Goal: Communication & Community: Answer question/provide support

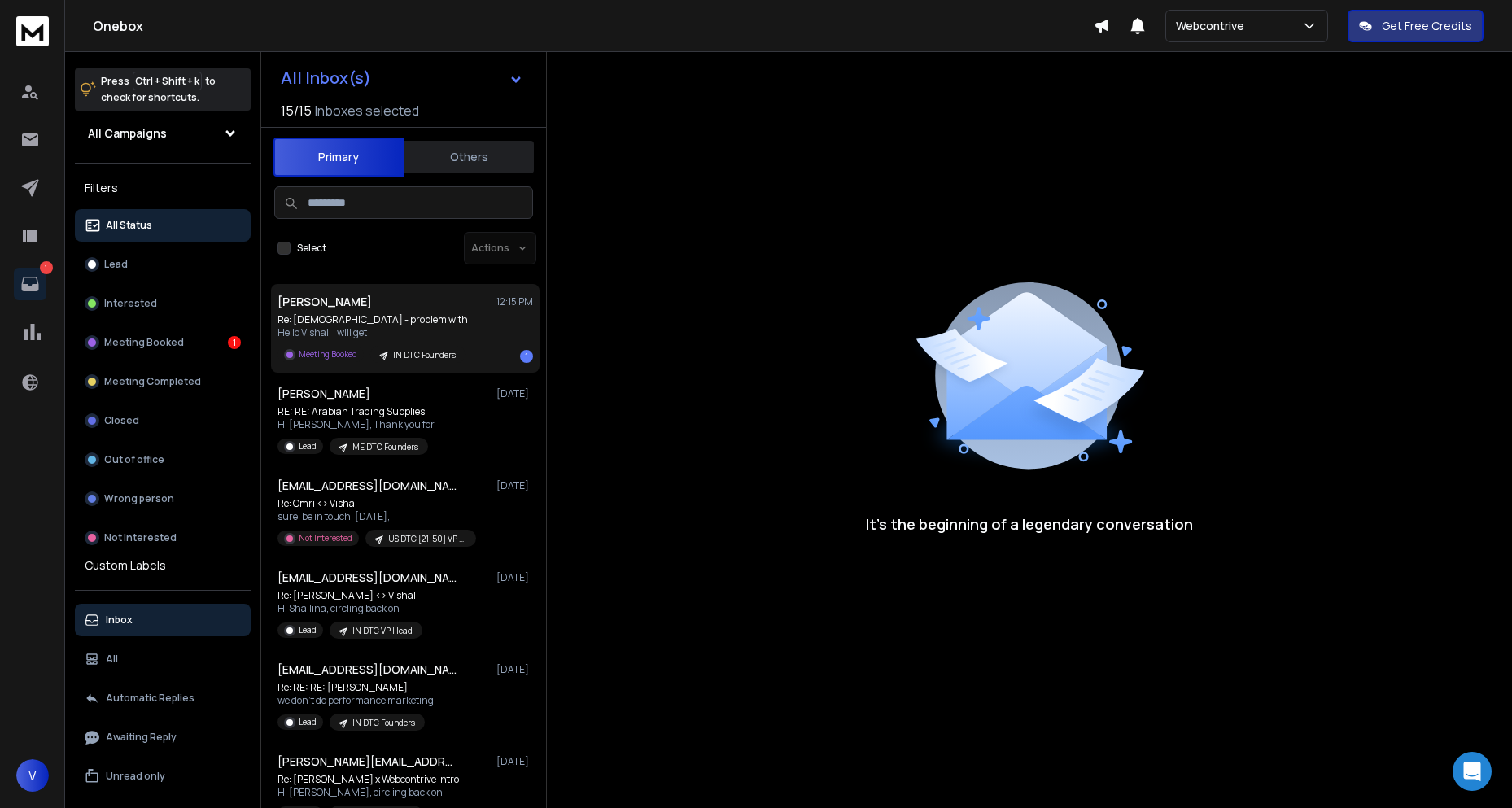
click at [457, 331] on p "Hello Vishal, I will get" at bounding box center [372, 332] width 190 height 13
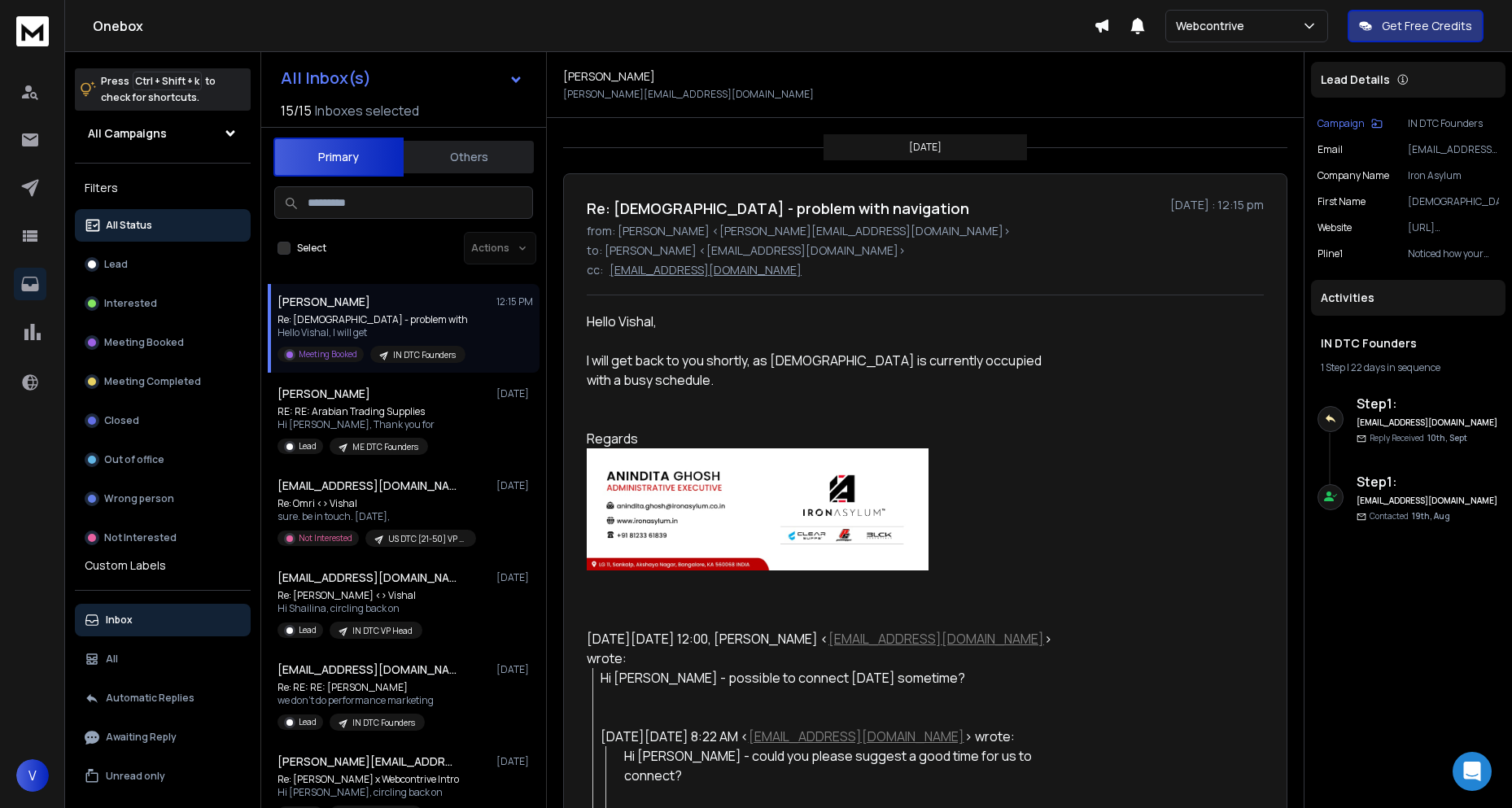
click at [792, 360] on div "I will get back to you shortly, as [DEMOGRAPHIC_DATA] is currently occupied wit…" at bounding box center [824, 371] width 475 height 39
click at [887, 360] on div "I will get back to you shortly, as [DEMOGRAPHIC_DATA] is currently occupied wit…" at bounding box center [824, 371] width 475 height 39
click at [888, 361] on div "I will get back to you shortly, as [DEMOGRAPHIC_DATA] is currently occupied wit…" at bounding box center [824, 371] width 475 height 39
click at [972, 360] on div "I will get back to you shortly, as [DEMOGRAPHIC_DATA] is currently occupied wit…" at bounding box center [824, 371] width 475 height 39
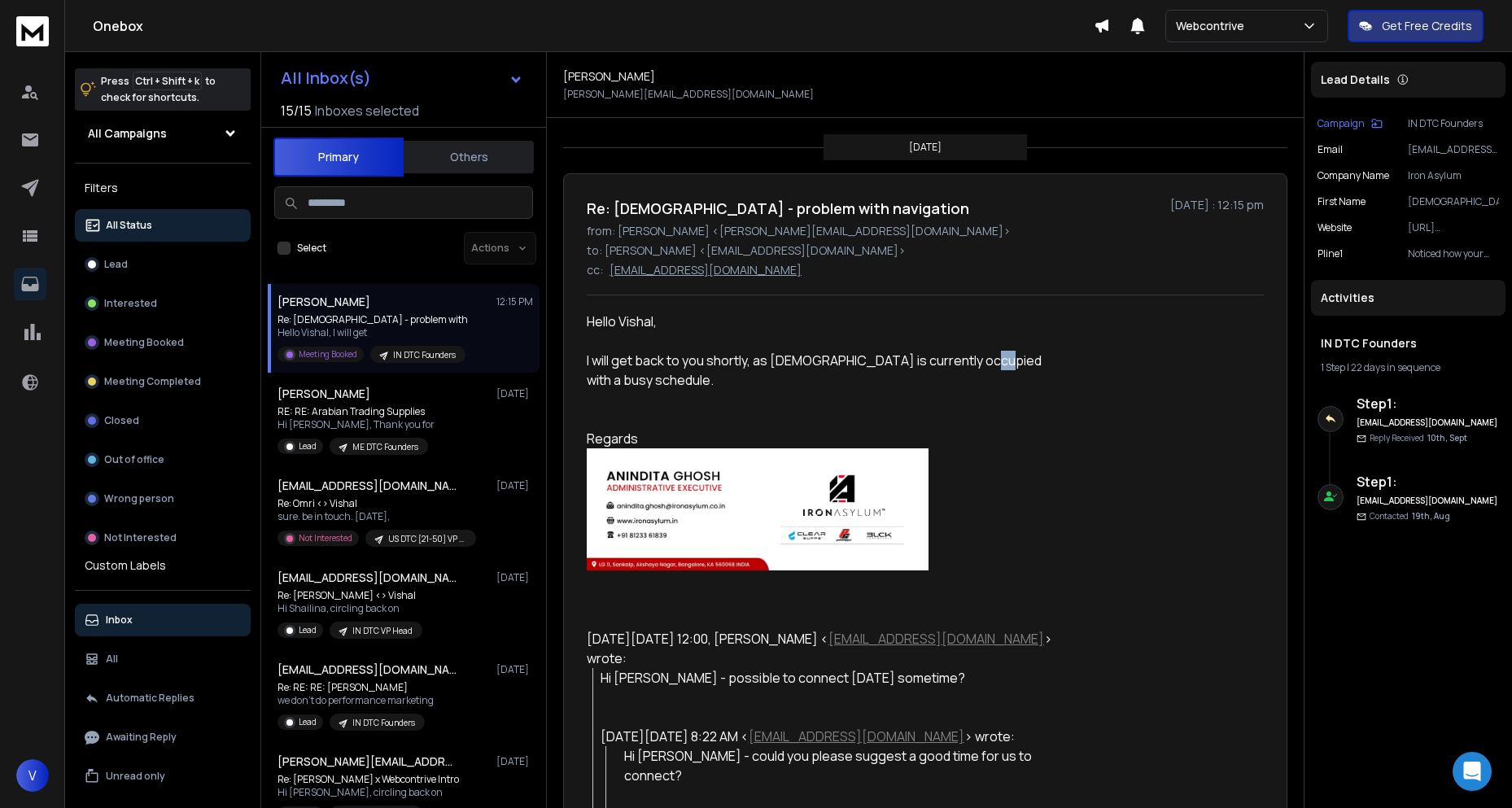
click at [972, 360] on div "I will get back to you shortly, as [DEMOGRAPHIC_DATA] is currently occupied wit…" at bounding box center [824, 371] width 475 height 39
click at [991, 360] on div "I will get back to you shortly, as [DEMOGRAPHIC_DATA] is currently occupied wit…" at bounding box center [824, 371] width 475 height 39
click at [627, 381] on div "I will get back to you shortly, as [DEMOGRAPHIC_DATA] is currently occupied wit…" at bounding box center [824, 371] width 475 height 39
click at [628, 381] on div "I will get back to you shortly, as [DEMOGRAPHIC_DATA] is currently occupied wit…" at bounding box center [824, 371] width 475 height 39
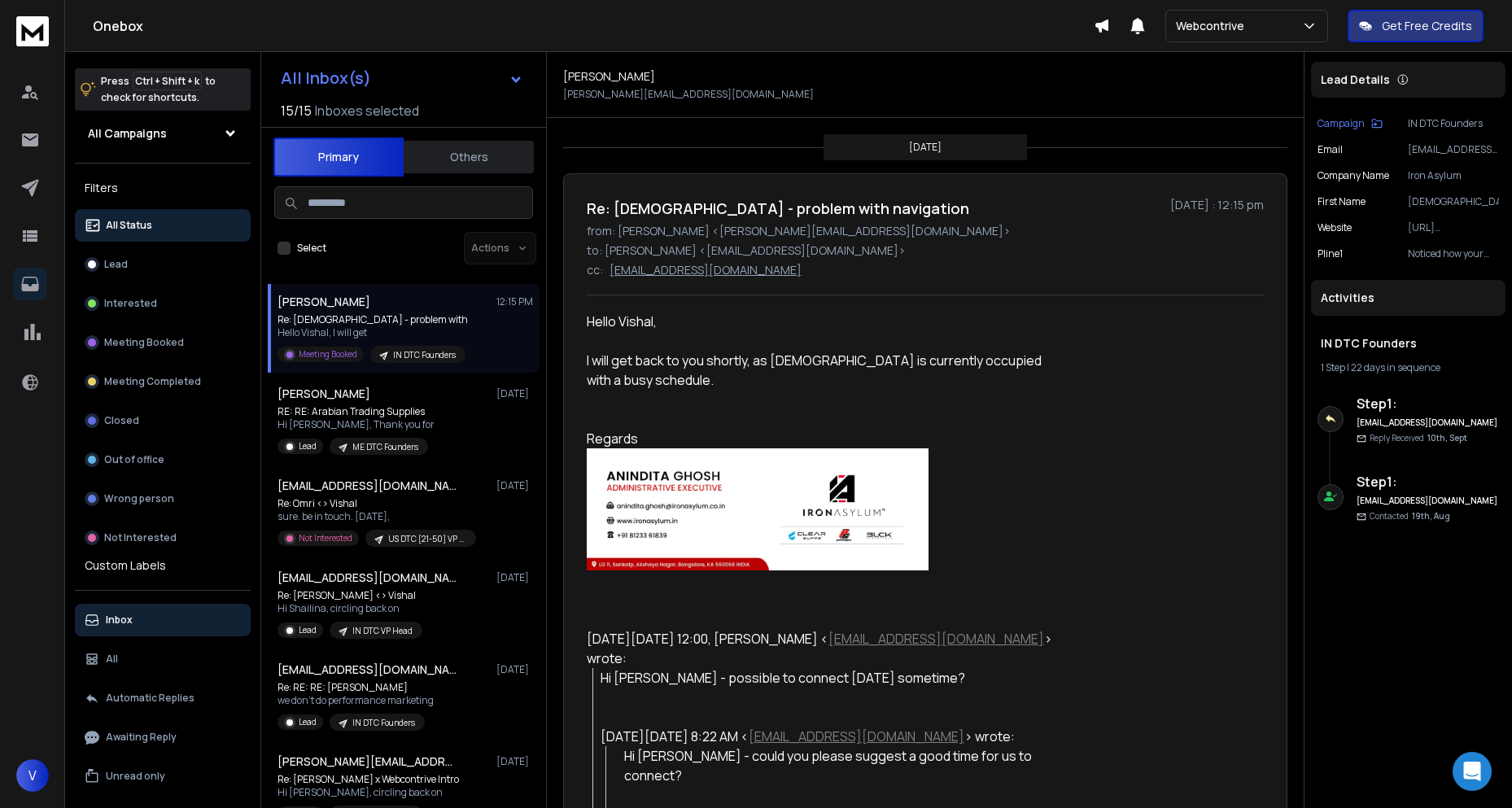
click at [628, 360] on div "I will get back to you shortly, as [DEMOGRAPHIC_DATA] is currently occupied wit…" at bounding box center [824, 371] width 475 height 39
click at [755, 365] on div "I will get back to you shortly, as [DEMOGRAPHIC_DATA] is currently occupied wit…" at bounding box center [824, 371] width 475 height 39
click at [757, 366] on div "I will get back to you shortly, as [DEMOGRAPHIC_DATA] is currently occupied wit…" at bounding box center [824, 371] width 475 height 39
click at [810, 366] on div "I will get back to you shortly, as [DEMOGRAPHIC_DATA] is currently occupied wit…" at bounding box center [824, 371] width 475 height 39
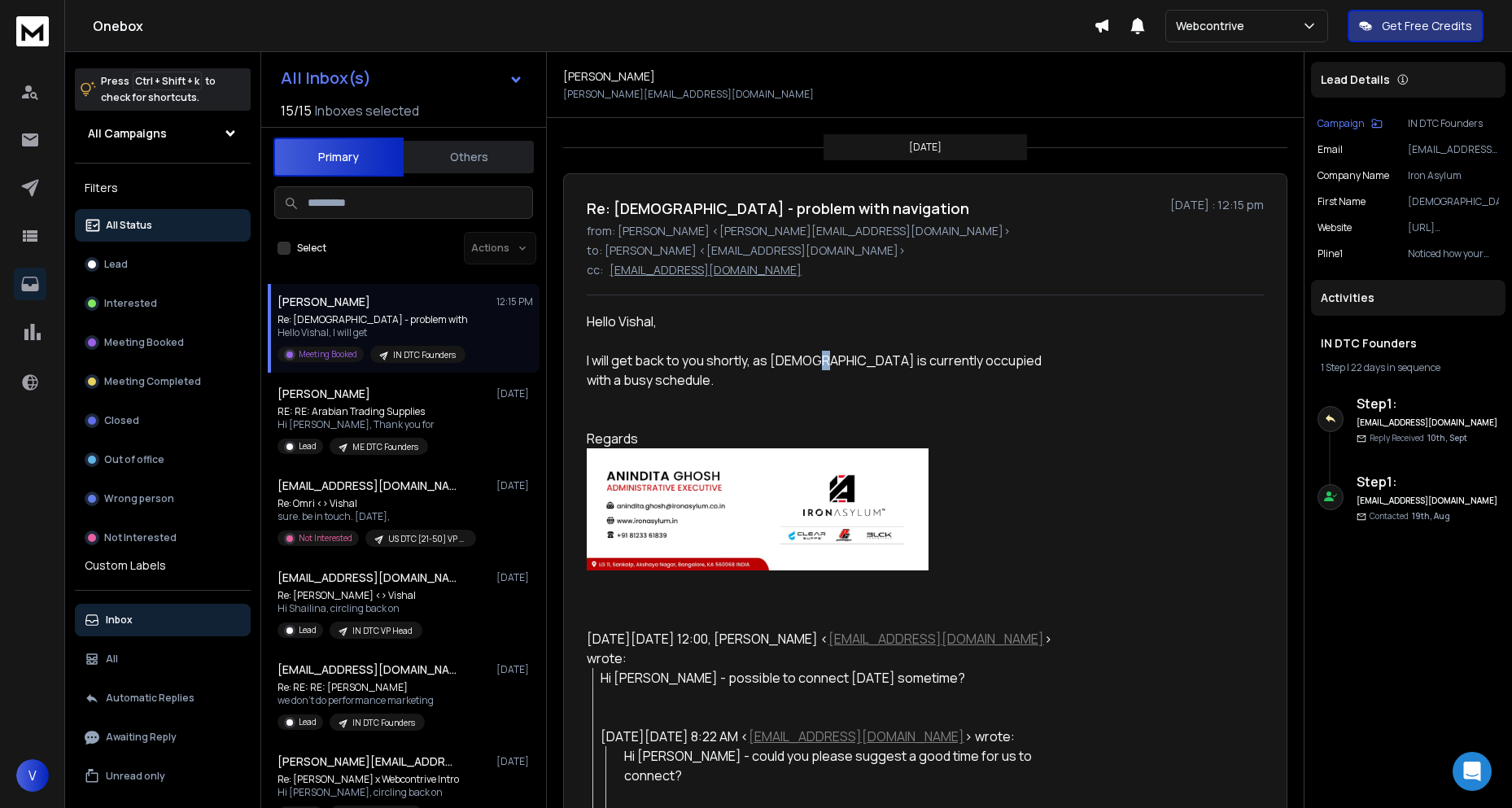
click at [810, 366] on div "I will get back to you shortly, as [DEMOGRAPHIC_DATA] is currently occupied wit…" at bounding box center [824, 371] width 475 height 39
click at [889, 365] on div "I will get back to you shortly, as [DEMOGRAPHIC_DATA] is currently occupied wit…" at bounding box center [824, 371] width 475 height 39
click at [907, 365] on div "I will get back to you shortly, as [DEMOGRAPHIC_DATA] is currently occupied wit…" at bounding box center [824, 371] width 475 height 39
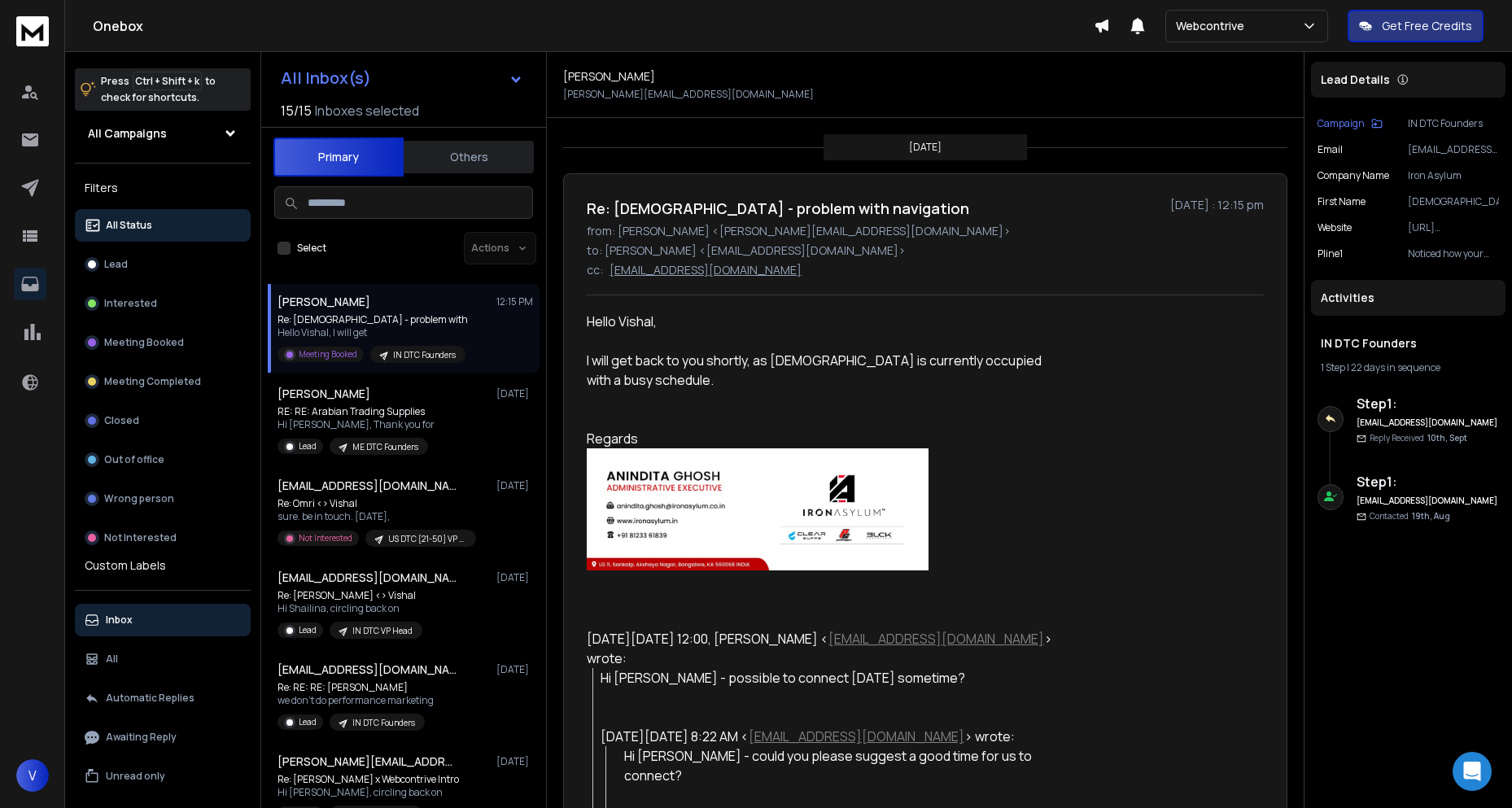
click at [978, 365] on div "I will get back to you shortly, as [DEMOGRAPHIC_DATA] is currently occupied wit…" at bounding box center [824, 371] width 475 height 39
click at [979, 365] on div "I will get back to you shortly, as [DEMOGRAPHIC_DATA] is currently occupied wit…" at bounding box center [824, 371] width 475 height 39
click at [986, 364] on div "I will get back to you shortly, as [DEMOGRAPHIC_DATA] is currently occupied wit…" at bounding box center [824, 371] width 475 height 39
click at [957, 360] on div "I will get back to you shortly, as [DEMOGRAPHIC_DATA] is currently occupied wit…" at bounding box center [824, 371] width 475 height 39
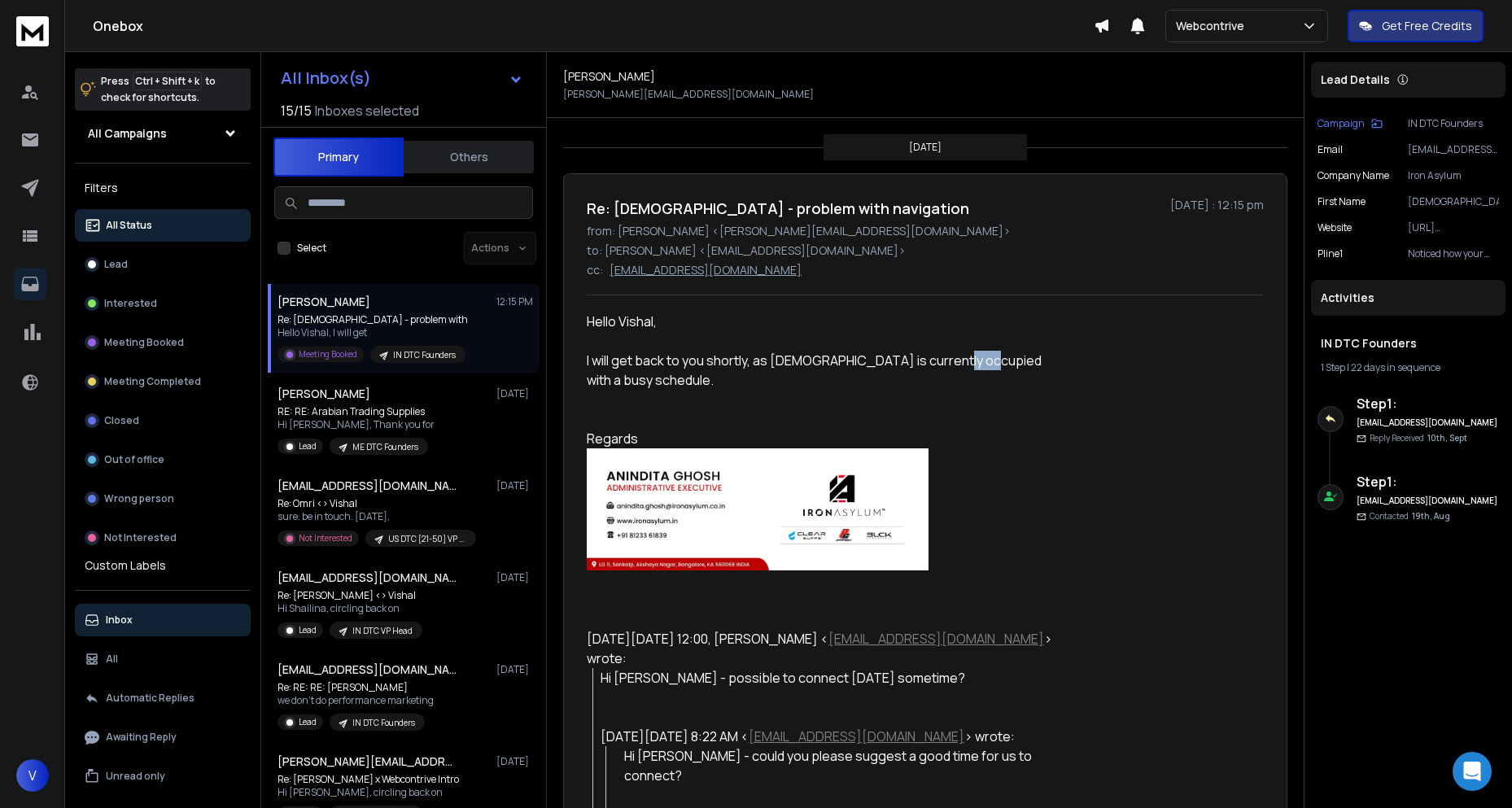
click at [957, 360] on div "I will get back to you shortly, as [DEMOGRAPHIC_DATA] is currently occupied wit…" at bounding box center [824, 371] width 475 height 39
click at [929, 357] on div "I will get back to you shortly, as [DEMOGRAPHIC_DATA] is currently occupied wit…" at bounding box center [824, 371] width 475 height 39
click at [917, 357] on div "I will get back to you shortly, as [DEMOGRAPHIC_DATA] is currently occupied wit…" at bounding box center [824, 371] width 475 height 39
click at [860, 357] on div "I will get back to you shortly, as [DEMOGRAPHIC_DATA] is currently occupied wit…" at bounding box center [824, 371] width 475 height 39
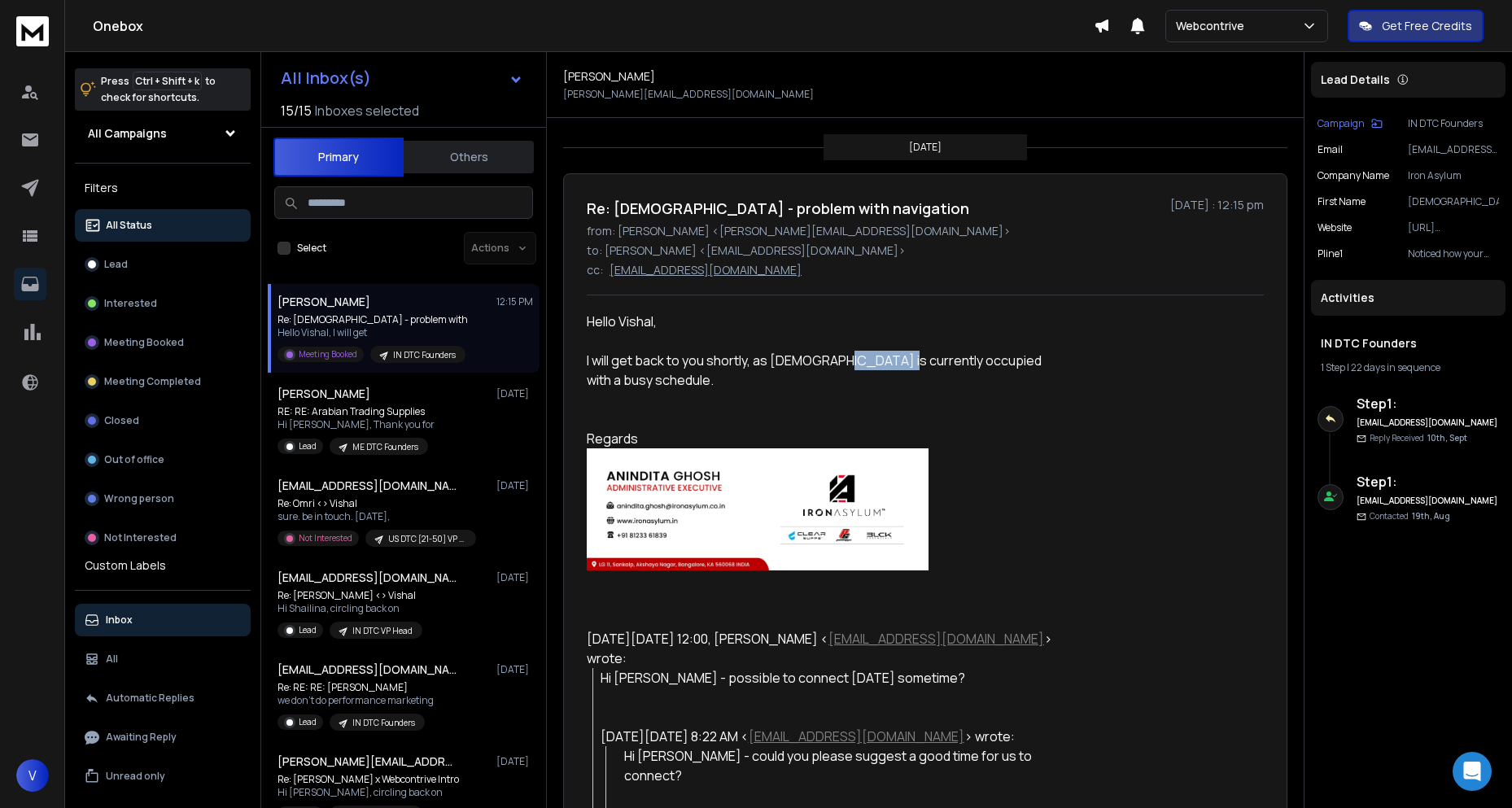
click at [860, 357] on div "I will get back to you shortly, as [DEMOGRAPHIC_DATA] is currently occupied wit…" at bounding box center [824, 371] width 475 height 39
click at [799, 354] on div "I will get back to you shortly, as [DEMOGRAPHIC_DATA] is currently occupied wit…" at bounding box center [824, 371] width 475 height 39
click at [735, 356] on div "I will get back to you shortly, as [DEMOGRAPHIC_DATA] is currently occupied wit…" at bounding box center [824, 371] width 475 height 39
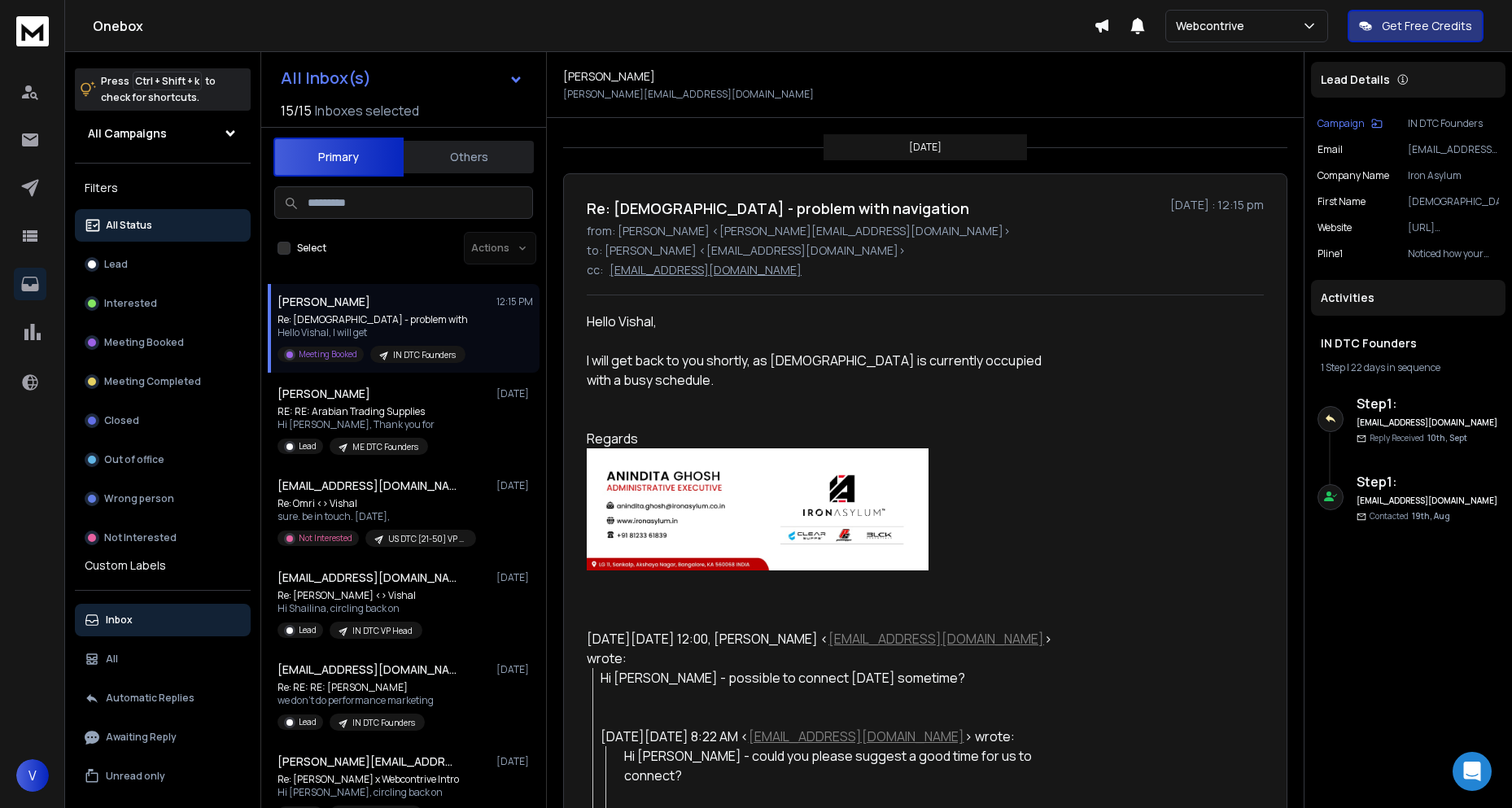
click at [861, 370] on div "I will get back to you shortly, as [DEMOGRAPHIC_DATA] is currently occupied wit…" at bounding box center [824, 371] width 475 height 39
click at [849, 382] on div "I will get back to you shortly, as [DEMOGRAPHIC_DATA] is currently occupied wit…" at bounding box center [824, 371] width 475 height 39
click at [647, 384] on div "I will get back to you shortly, as [DEMOGRAPHIC_DATA] is currently occupied wit…" at bounding box center [824, 371] width 475 height 39
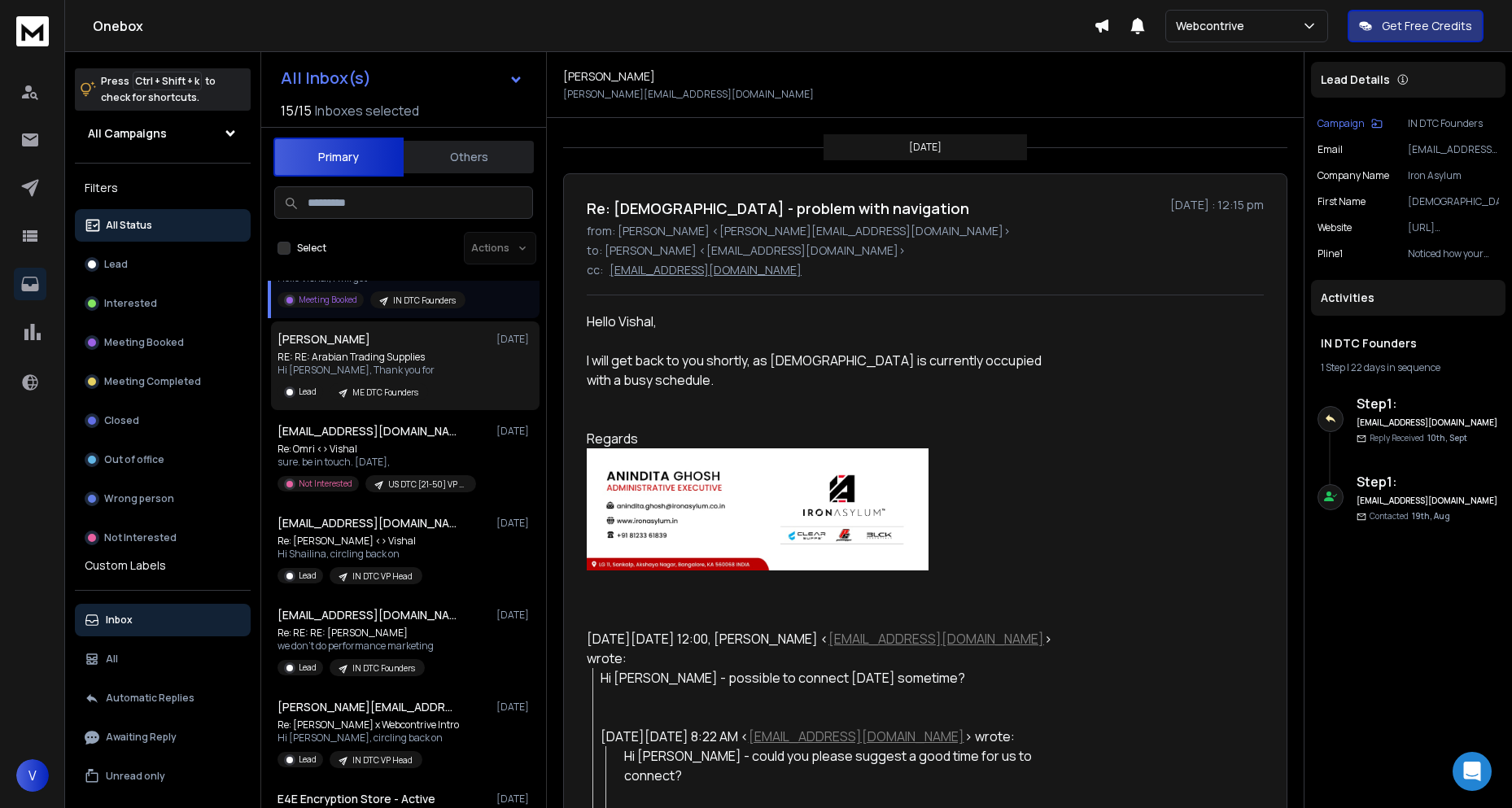
scroll to position [108, 0]
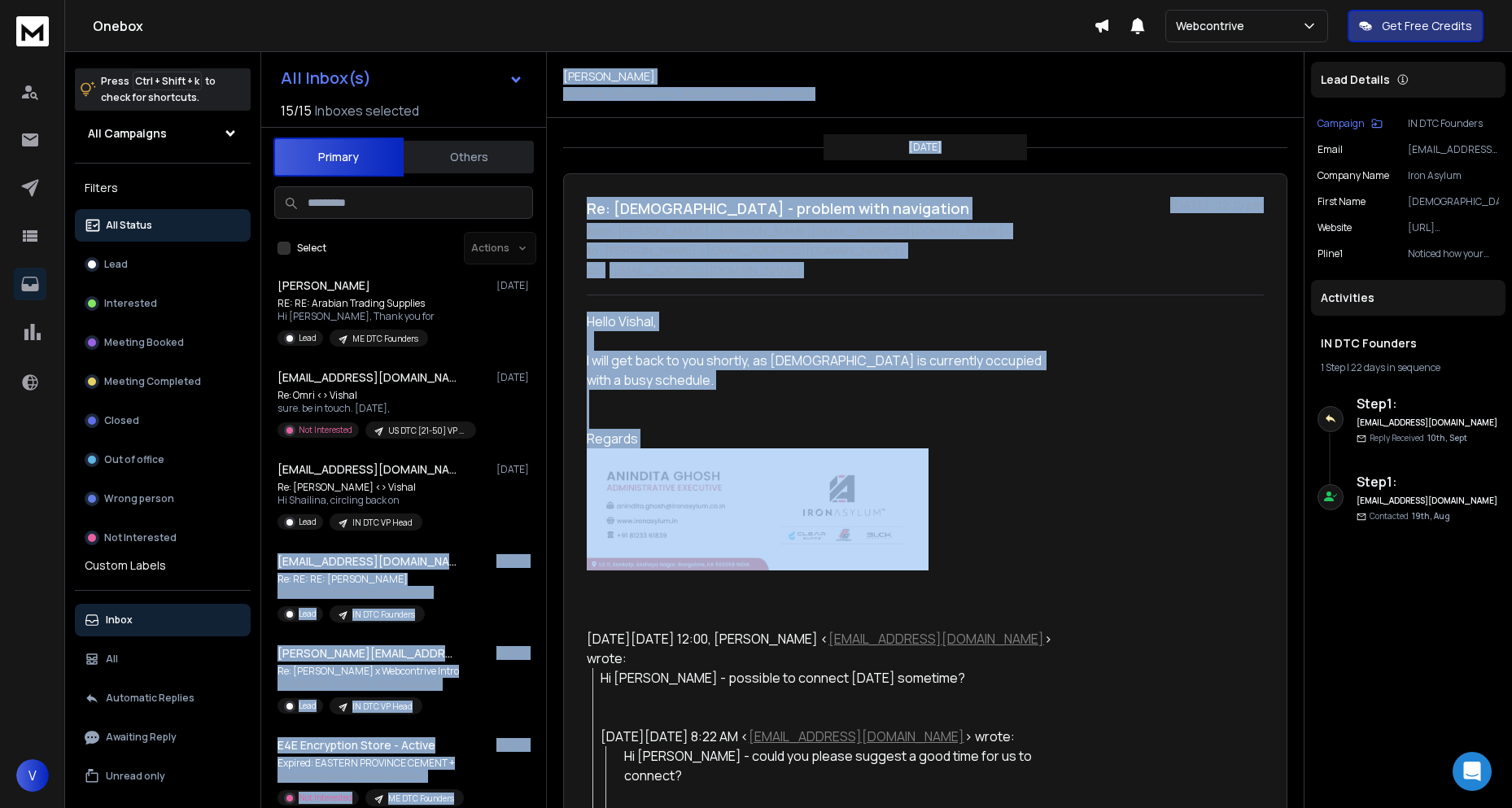
drag, startPoint x: 498, startPoint y: 510, endPoint x: 667, endPoint y: 533, distance: 170.6
click at [666, 533] on div "All Inbox(s) 15 / 15 Inboxes selected Primary Others Select Actions [PERSON_NAM…" at bounding box center [886, 456] width 1251 height 808
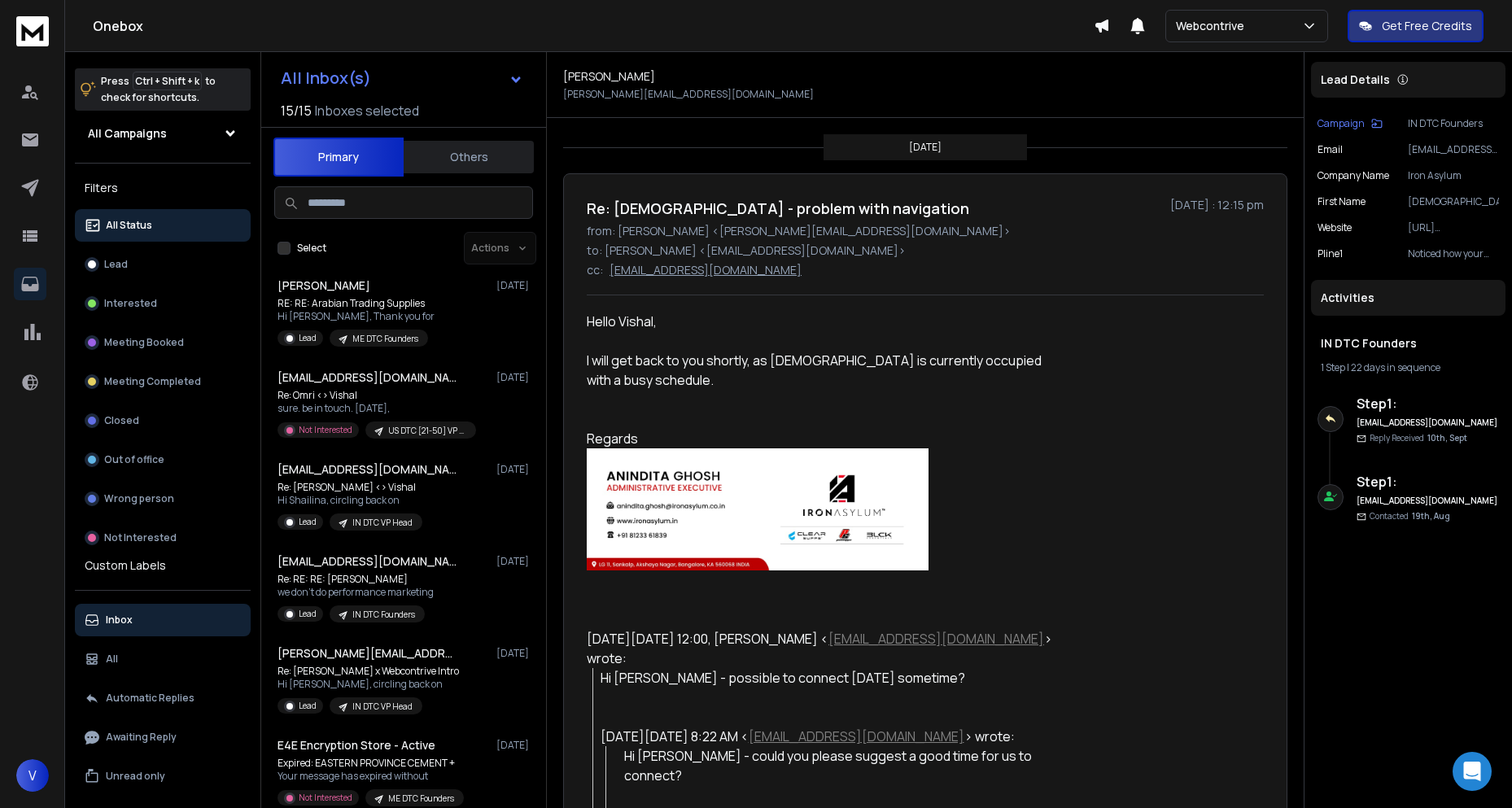
click at [961, 456] on div at bounding box center [824, 519] width 475 height 142
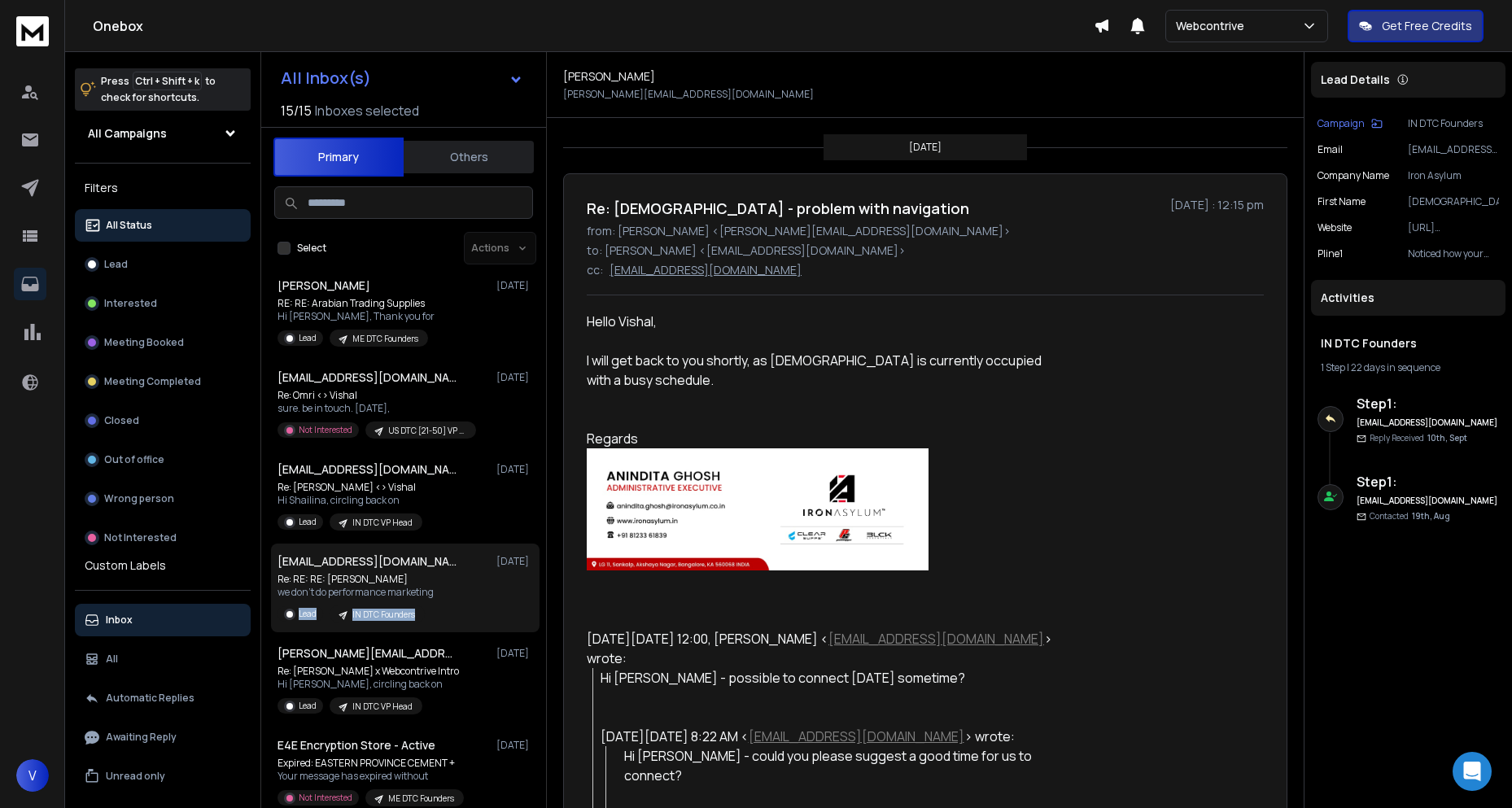
drag, startPoint x: 434, startPoint y: 590, endPoint x: 519, endPoint y: 605, distance: 86.3
click at [519, 605] on div "Re: RE: RE: [PERSON_NAME] x we don't do performance marketing Lead IN DTC Found…" at bounding box center [405, 598] width 255 height 50
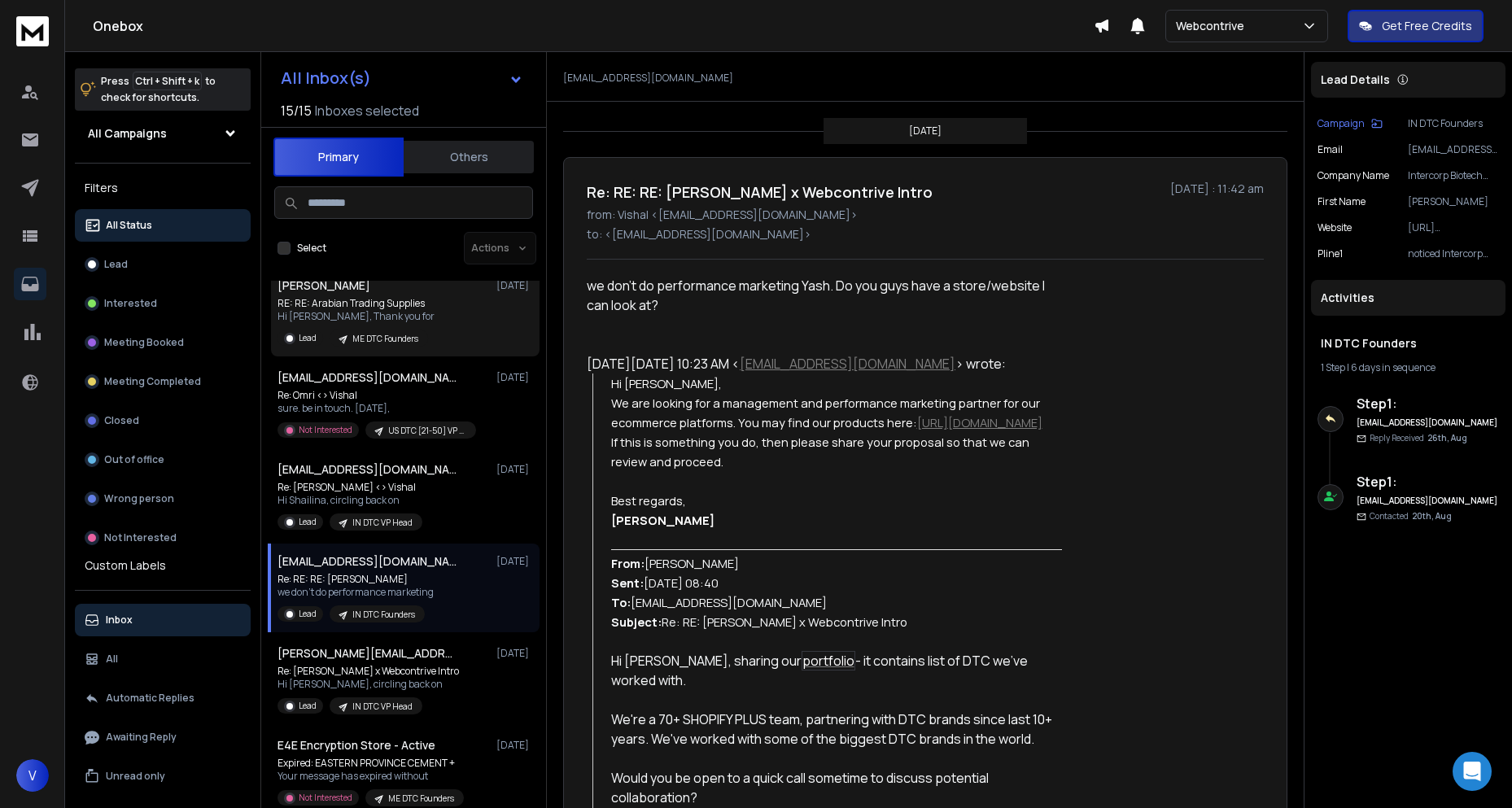
click at [443, 314] on div "RE: RE: Arabian Trading Supplies Hi Vishal, Thank you for Lead ME DTC Founders" at bounding box center [405, 322] width 255 height 50
